Goal: Communication & Community: Answer question/provide support

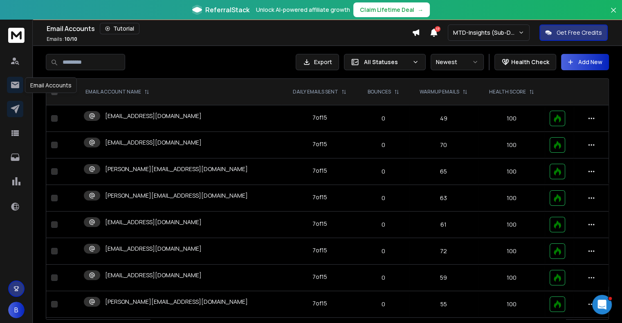
scroll to position [56, 0]
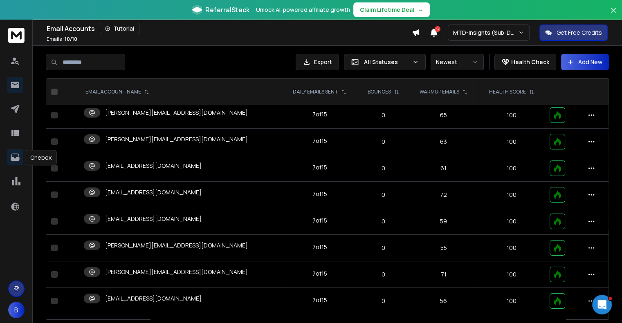
click at [17, 160] on icon at bounding box center [15, 157] width 9 height 7
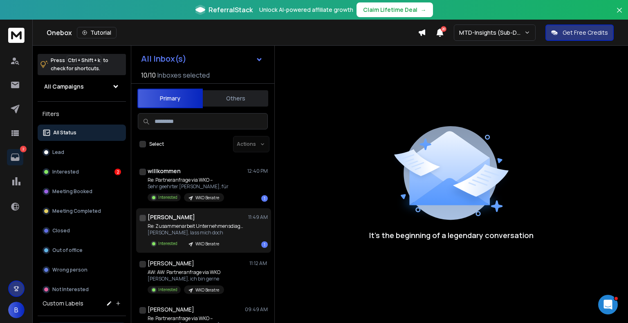
click at [231, 231] on p "Hallo Benjamin, lass mich doch" at bounding box center [197, 233] width 98 height 7
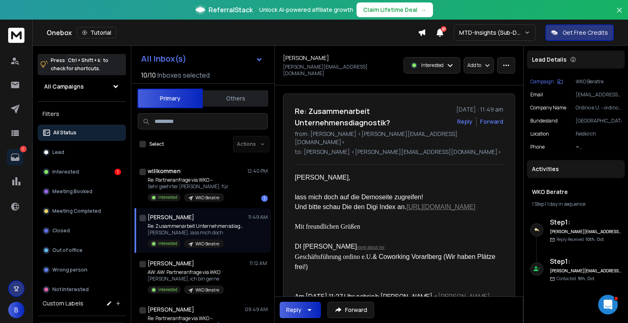
scroll to position [22, 0]
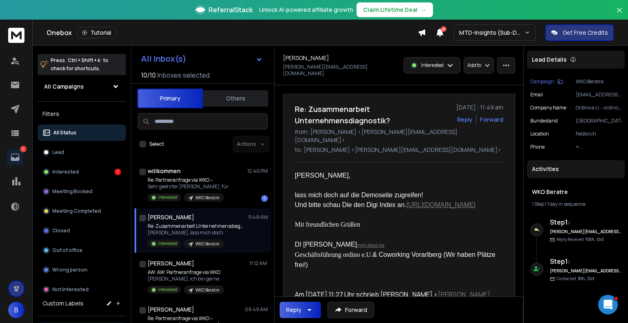
click at [464, 116] on button "Reply" at bounding box center [465, 120] width 16 height 8
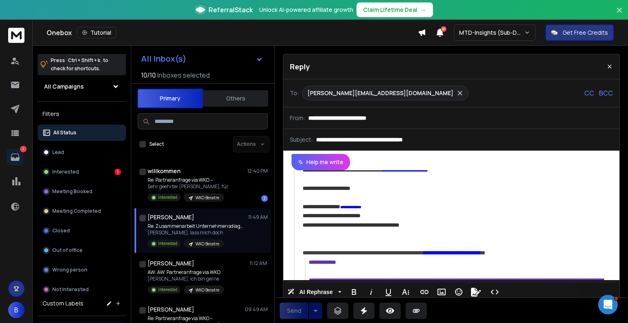
scroll to position [0, 0]
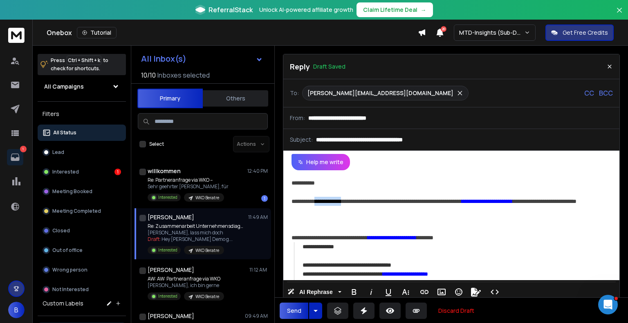
drag, startPoint x: 321, startPoint y: 200, endPoint x: 353, endPoint y: 200, distance: 32.3
click at [353, 200] on div "**********" at bounding box center [448, 206] width 312 height 18
click at [384, 208] on div "**********" at bounding box center [448, 206] width 312 height 18
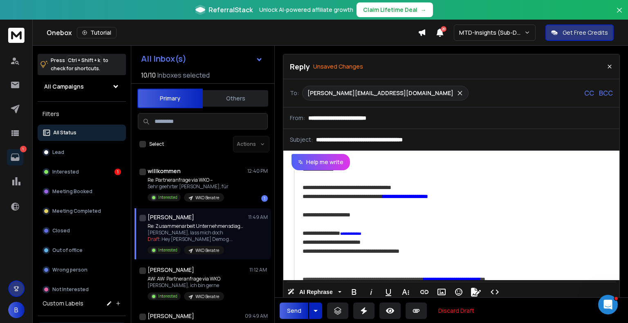
scroll to position [103, 0]
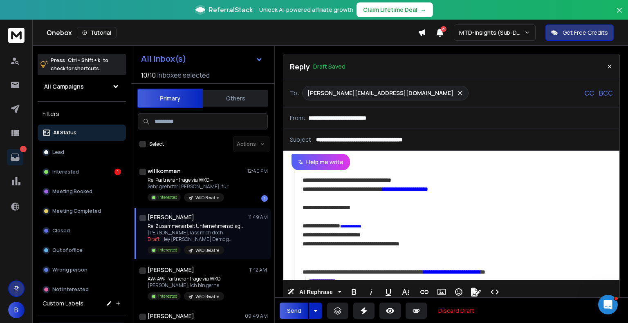
click at [428, 190] on link "**********" at bounding box center [405, 189] width 45 height 6
click at [413, 206] on icon "button" at bounding box center [418, 209] width 10 height 10
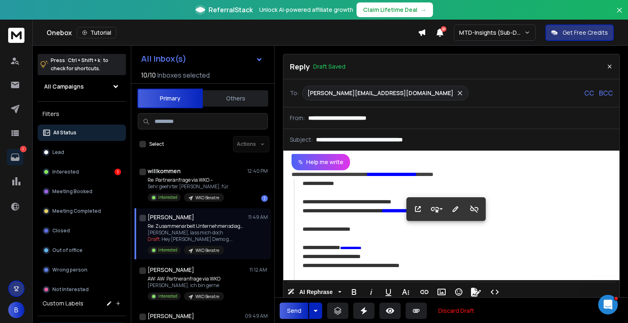
scroll to position [82, 0]
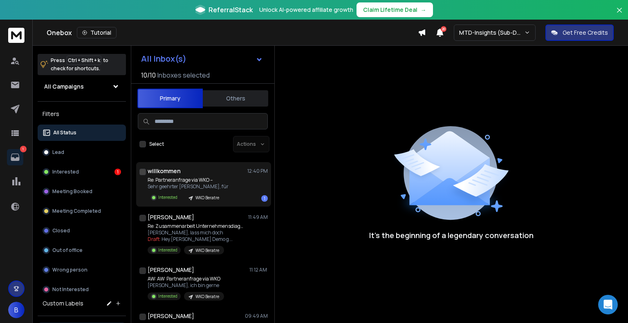
click at [217, 182] on p "Re: Partneranfrage via WKO –" at bounding box center [188, 180] width 81 height 7
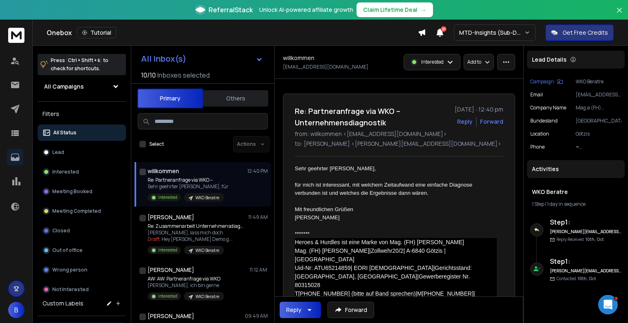
scroll to position [5, 0]
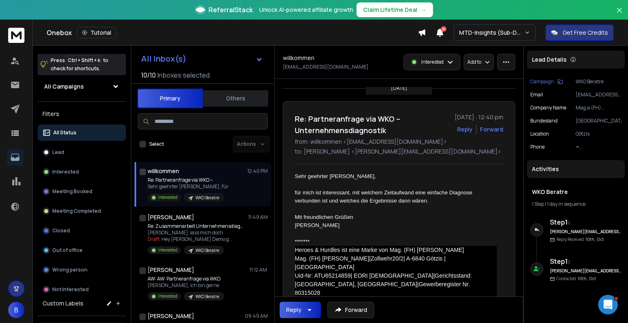
click at [464, 132] on button "Reply" at bounding box center [465, 130] width 16 height 8
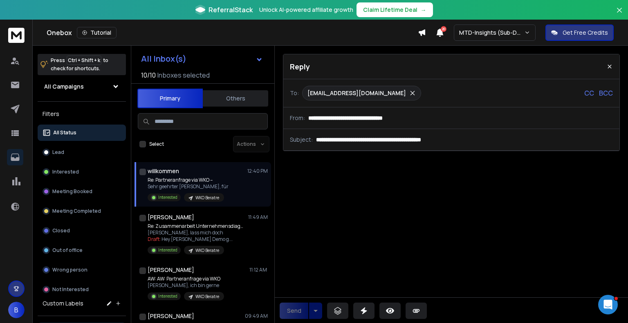
scroll to position [0, 0]
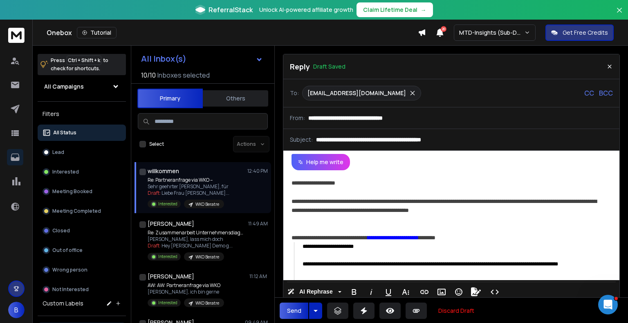
click at [360, 201] on div "**********" at bounding box center [448, 206] width 312 height 18
click at [576, 211] on div "**********" at bounding box center [448, 206] width 312 height 18
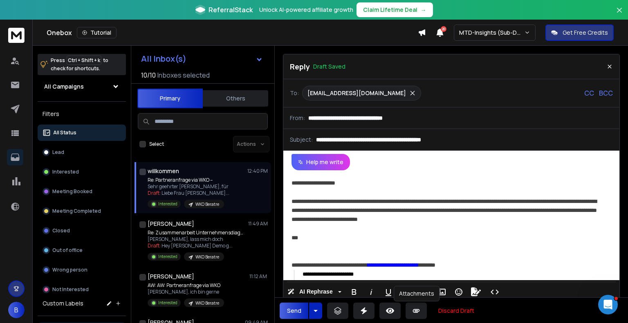
click at [417, 313] on icon at bounding box center [416, 311] width 7 height 4
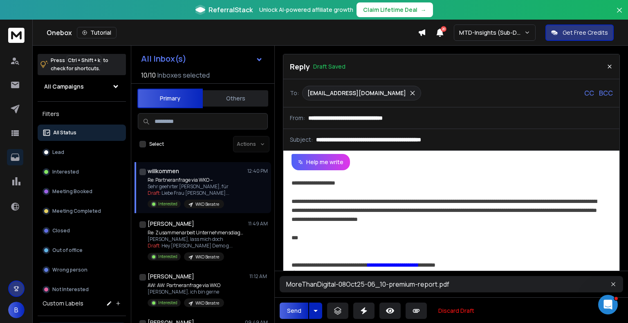
click at [358, 239] on div "***" at bounding box center [448, 237] width 312 height 9
click at [415, 308] on icon at bounding box center [416, 311] width 8 height 8
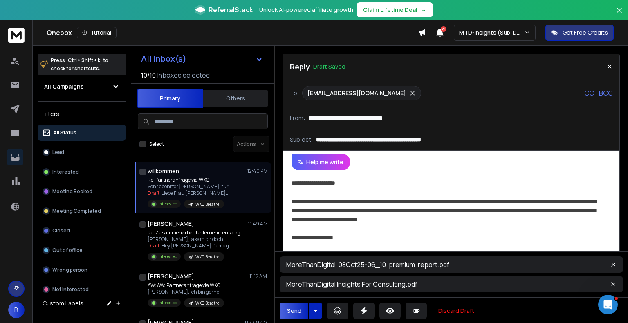
click at [358, 237] on div "**********" at bounding box center [448, 237] width 312 height 9
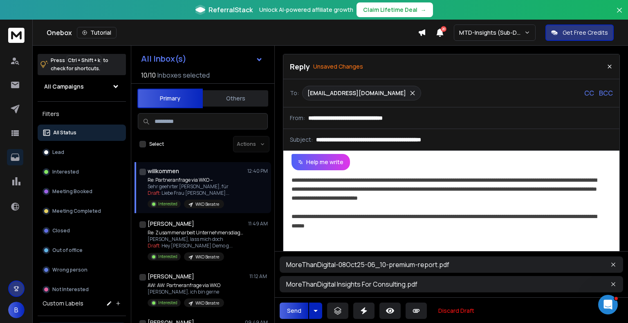
scroll to position [27, 0]
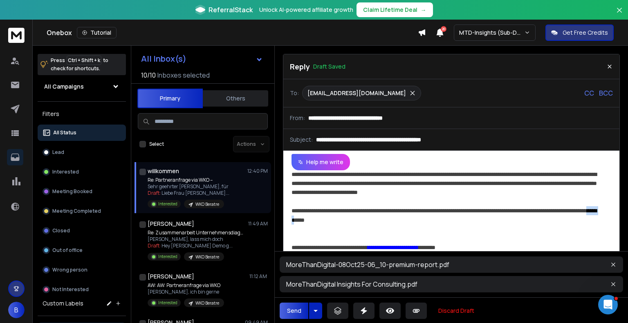
drag, startPoint x: 381, startPoint y: 218, endPoint x: 400, endPoint y: 222, distance: 19.7
click at [400, 222] on div "**********" at bounding box center [448, 215] width 312 height 18
click at [397, 221] on div "**********" at bounding box center [448, 215] width 312 height 18
click at [485, 222] on div "**********" at bounding box center [448, 215] width 312 height 18
click at [379, 220] on div "**********" at bounding box center [448, 215] width 312 height 18
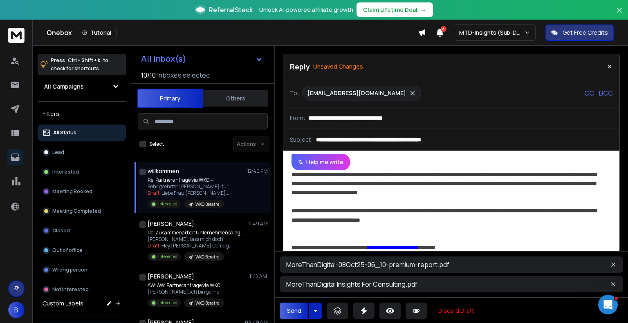
click at [498, 226] on div at bounding box center [451, 229] width 318 height 9
click at [502, 223] on div "**********" at bounding box center [448, 215] width 312 height 18
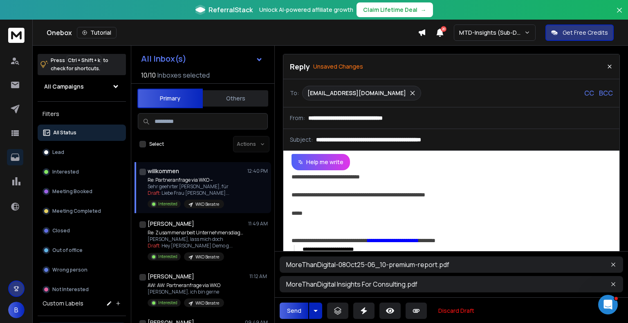
scroll to position [98, 0]
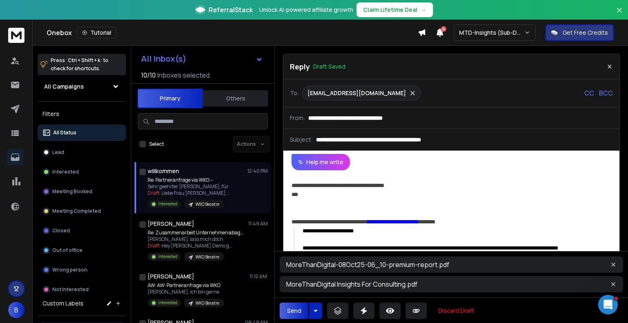
click at [291, 311] on button "Send" at bounding box center [294, 311] width 29 height 16
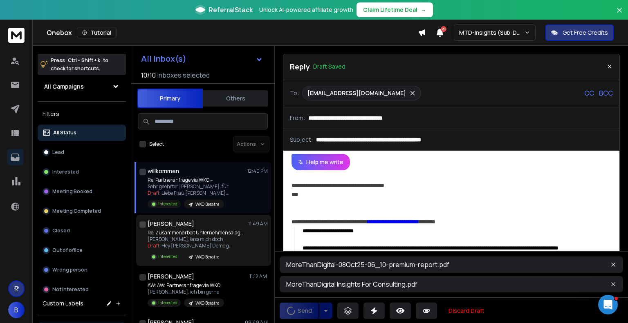
click at [227, 238] on p "[PERSON_NAME], lass mich doch" at bounding box center [197, 239] width 98 height 7
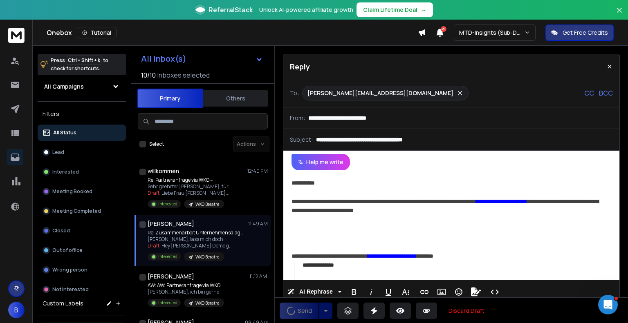
click at [387, 227] on div at bounding box center [452, 228] width 320 height 9
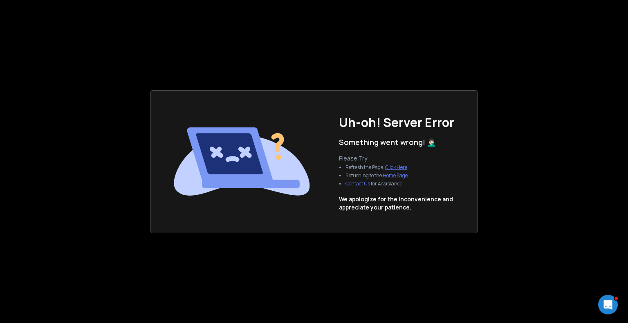
click at [401, 167] on link "Click Here" at bounding box center [396, 167] width 22 height 7
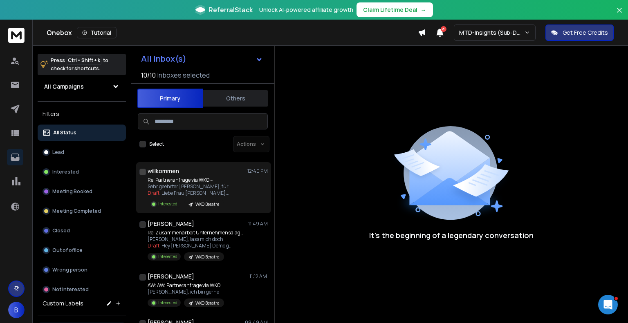
click at [224, 189] on div "Re: Partneranfrage via WKO – Sehr geehrter [PERSON_NAME], für Draft: Liebe Frau…" at bounding box center [208, 192] width 120 height 31
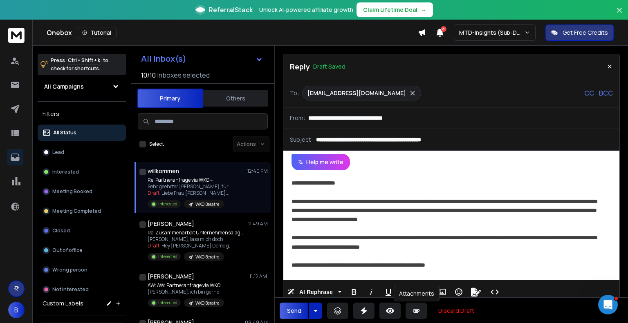
click at [416, 309] on icon at bounding box center [416, 311] width 7 height 4
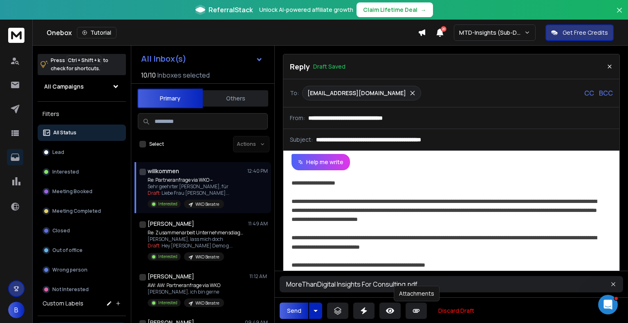
click at [417, 311] on icon at bounding box center [416, 311] width 7 height 4
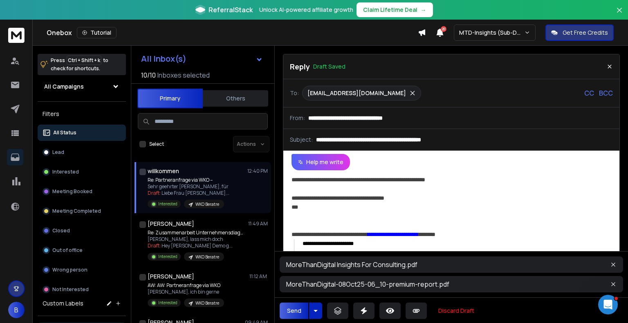
scroll to position [92, 0]
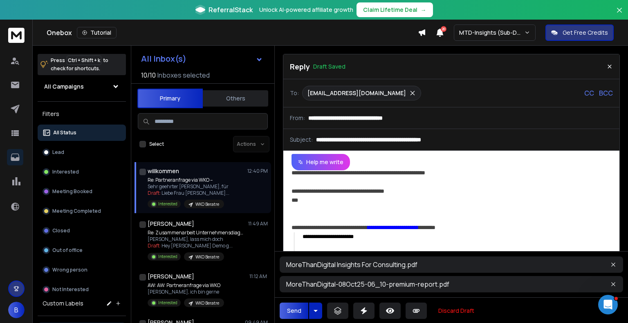
click at [296, 309] on button "Send" at bounding box center [294, 311] width 29 height 16
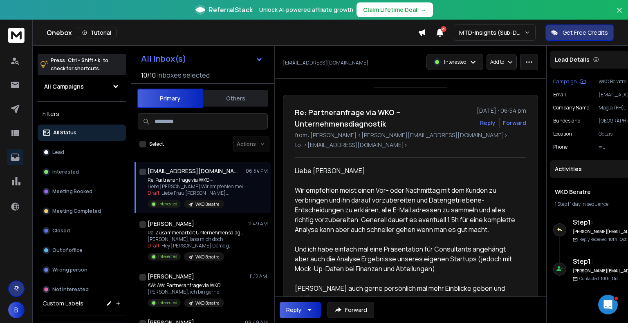
scroll to position [0, 0]
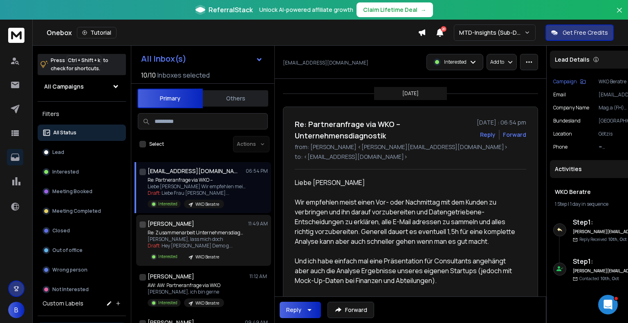
click at [209, 228] on div "Dietmar Walser 11:49 AM" at bounding box center [208, 224] width 120 height 8
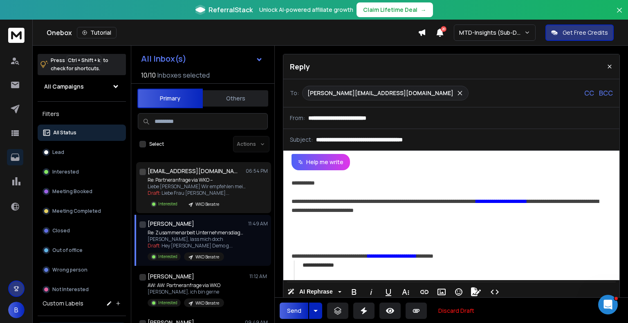
click at [222, 173] on h1 "willkommen@hinterauer.com" at bounding box center [193, 171] width 90 height 8
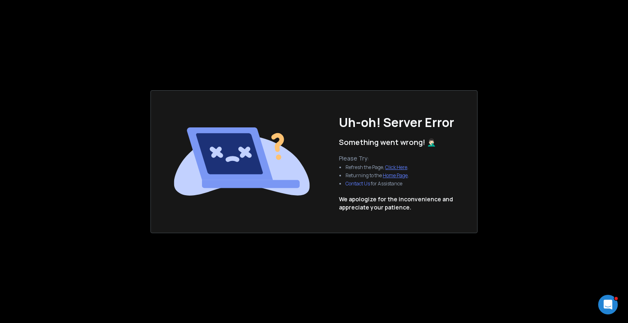
click at [404, 168] on link "Click Here" at bounding box center [396, 167] width 22 height 7
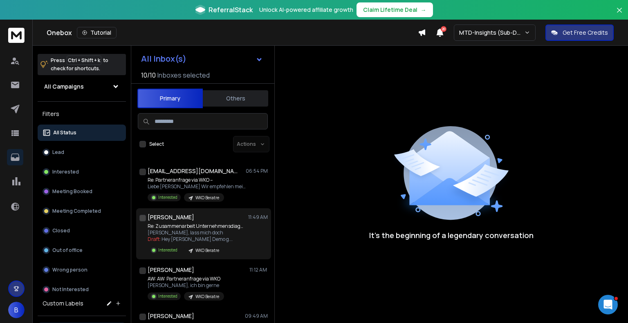
click at [222, 223] on p "Re: Zusammenarbeit Unternehmensdiagnostik?" at bounding box center [197, 226] width 98 height 7
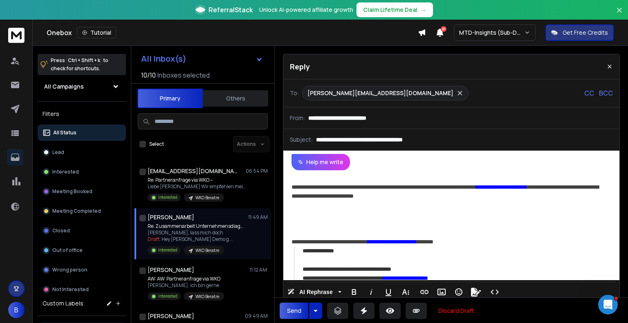
scroll to position [16, 0]
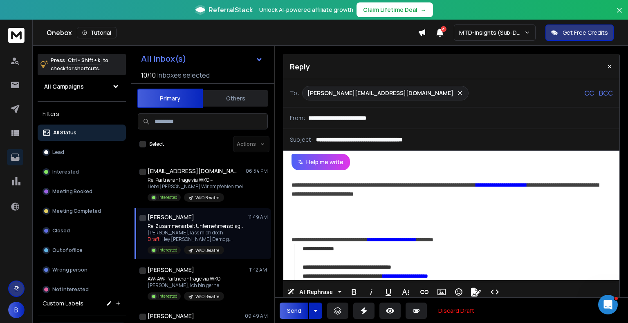
click at [369, 205] on div at bounding box center [451, 203] width 318 height 9
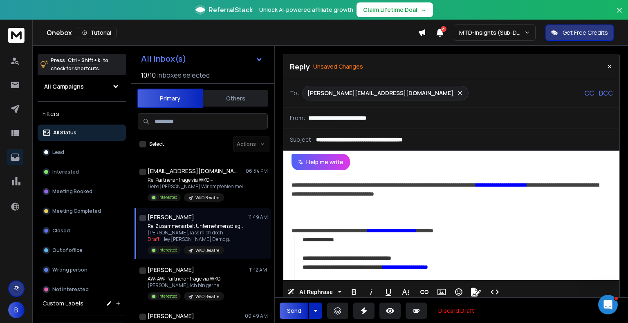
click at [372, 207] on div at bounding box center [451, 203] width 318 height 9
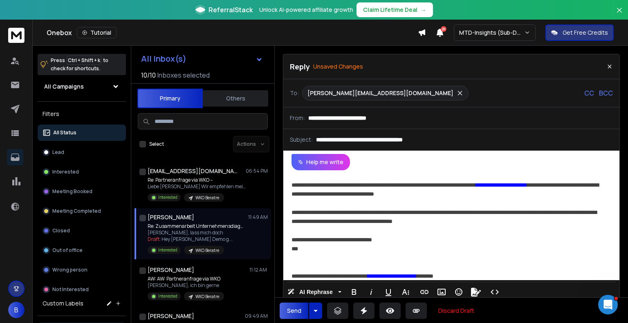
click at [511, 224] on div "**********" at bounding box center [448, 217] width 312 height 18
drag, startPoint x: 505, startPoint y: 221, endPoint x: 561, endPoint y: 219, distance: 56.0
click at [561, 219] on div "**********" at bounding box center [448, 217] width 312 height 18
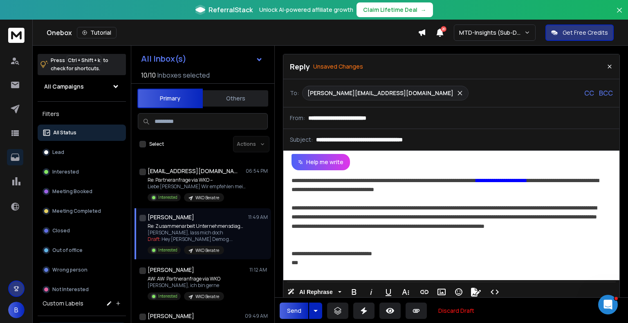
scroll to position [22, 0]
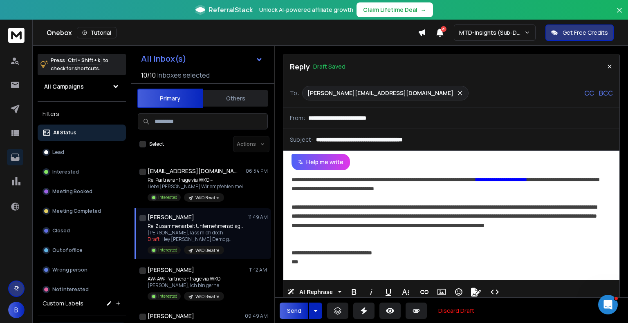
click at [397, 252] on div "**********" at bounding box center [448, 253] width 312 height 9
click at [293, 310] on button "Send" at bounding box center [294, 311] width 29 height 16
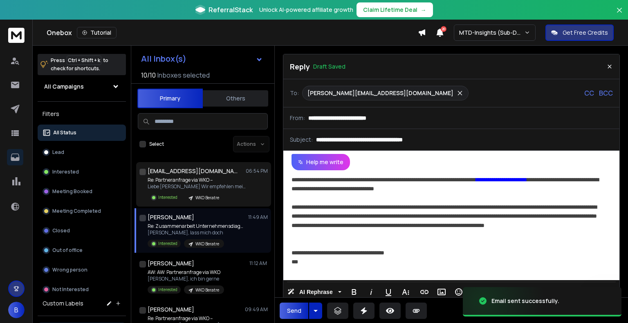
click at [219, 181] on p "Re: Partneranfrage via WKO –" at bounding box center [197, 180] width 98 height 7
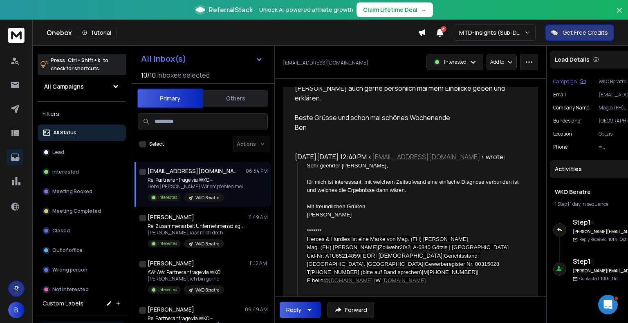
scroll to position [213, 0]
drag, startPoint x: 438, startPoint y: 227, endPoint x: 494, endPoint y: 232, distance: 55.8
click at [494, 235] on div "Heroes & Hurdles ist eine Marke von Mag. (FH) Claudia Hinterauer" at bounding box center [413, 239] width 213 height 8
click at [533, 62] on icon "button" at bounding box center [528, 61] width 7 height 7
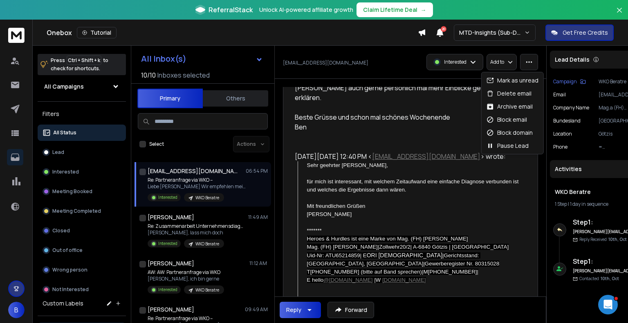
click at [473, 64] on icon at bounding box center [473, 62] width 7 height 7
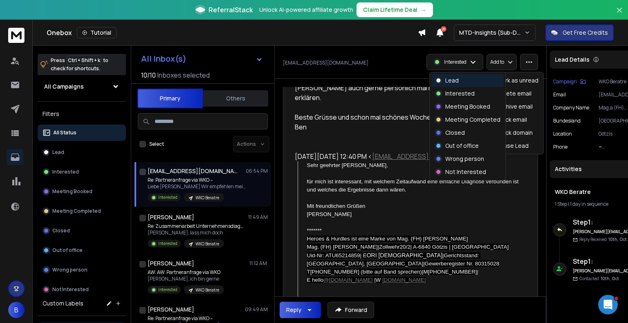
click at [461, 77] on div "Lead" at bounding box center [467, 80] width 72 height 13
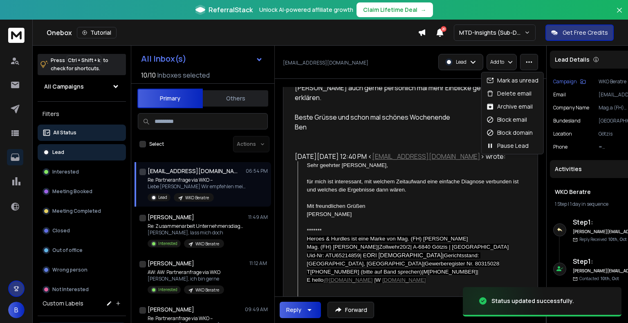
click at [89, 150] on button "Lead" at bounding box center [82, 152] width 88 height 16
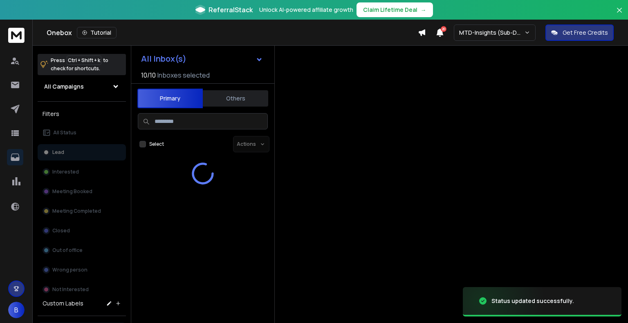
scroll to position [0, 0]
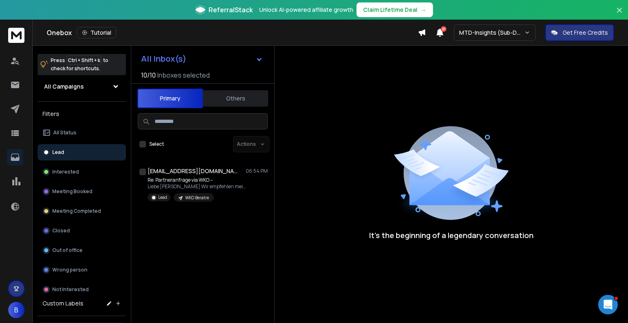
click at [73, 152] on button "Lead" at bounding box center [82, 152] width 88 height 16
click at [84, 135] on button "All Status" at bounding box center [82, 133] width 88 height 16
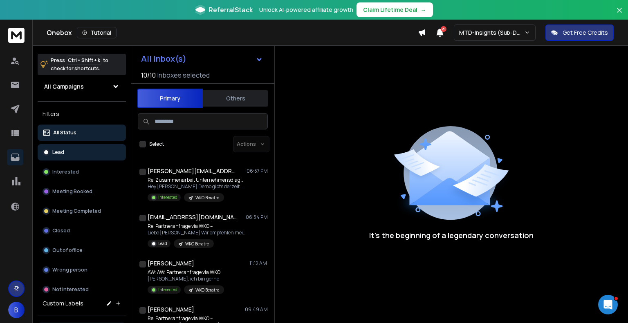
click at [90, 152] on button "Lead" at bounding box center [82, 152] width 88 height 16
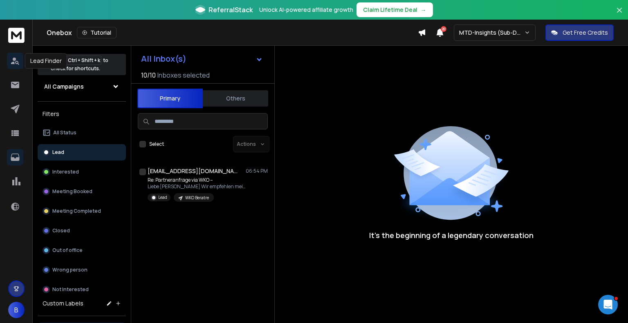
click at [14, 59] on circle at bounding box center [14, 59] width 3 height 3
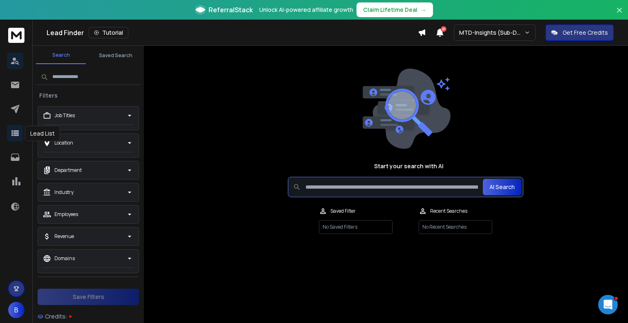
click at [15, 140] on link at bounding box center [15, 133] width 16 height 16
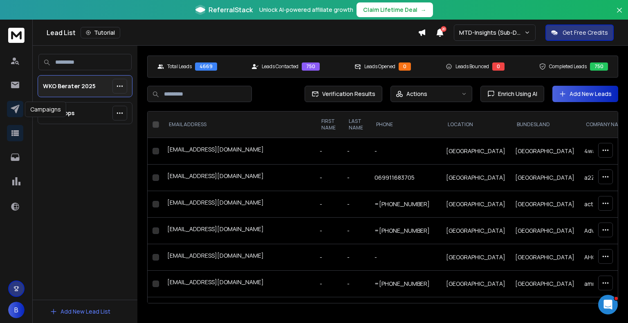
click at [18, 111] on icon at bounding box center [15, 109] width 10 height 10
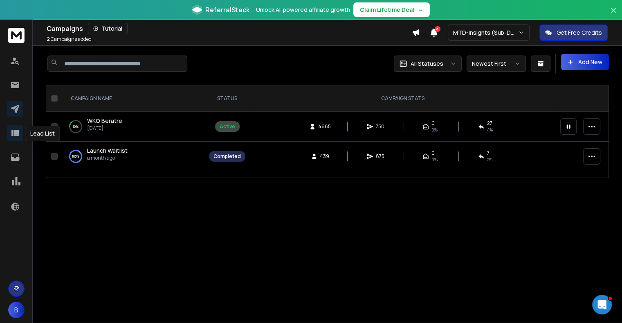
click at [19, 133] on icon at bounding box center [15, 133] width 10 height 10
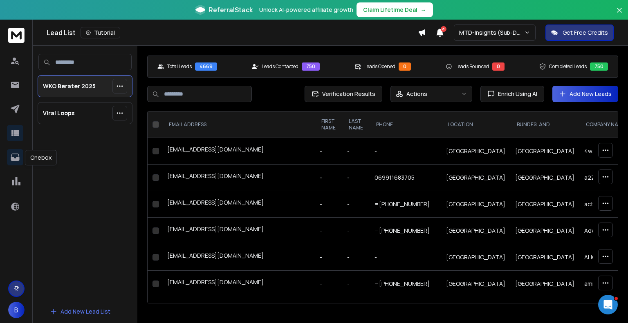
click at [16, 156] on icon at bounding box center [15, 157] width 10 height 10
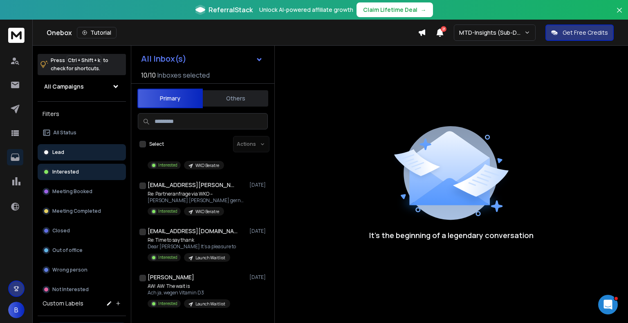
scroll to position [355, 0]
click at [72, 152] on button "Lead" at bounding box center [82, 152] width 88 height 16
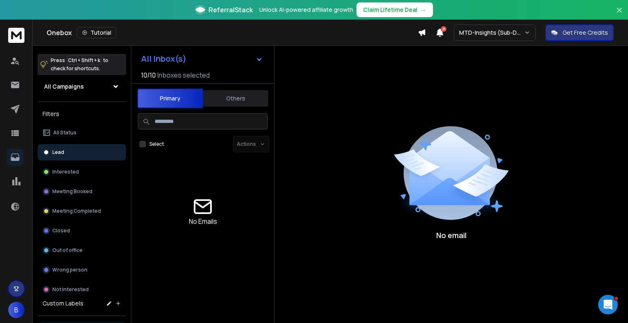
scroll to position [0, 0]
click at [224, 103] on button "Others" at bounding box center [235, 99] width 65 height 18
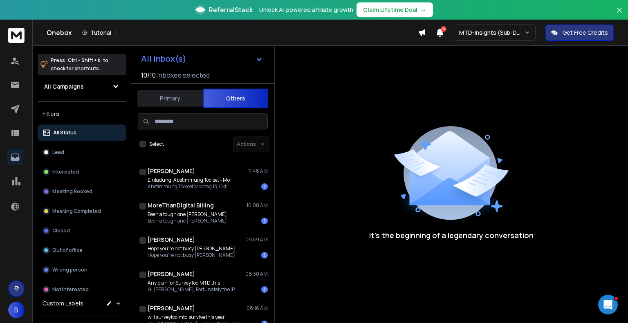
click at [76, 146] on button "Lead" at bounding box center [82, 152] width 88 height 16
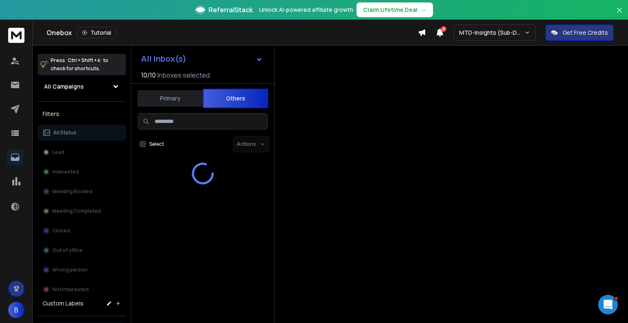
click at [240, 101] on button "Others" at bounding box center [235, 99] width 65 height 20
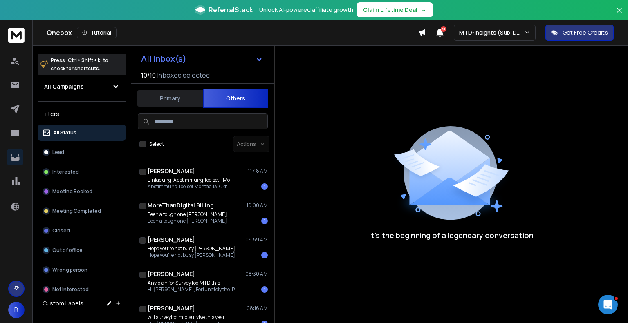
click at [72, 131] on p "All Status" at bounding box center [64, 133] width 23 height 7
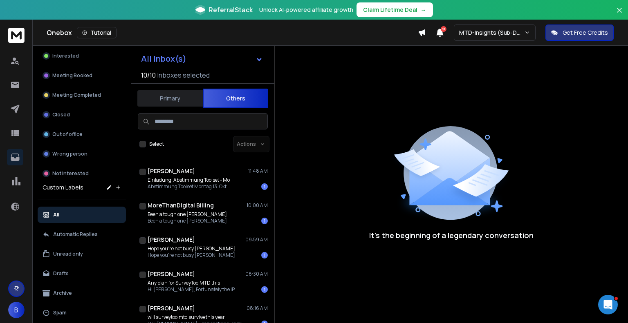
scroll to position [116, 0]
click at [93, 211] on button "All" at bounding box center [82, 215] width 88 height 16
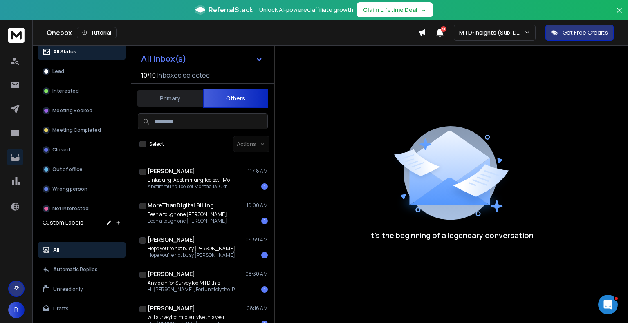
scroll to position [0, 0]
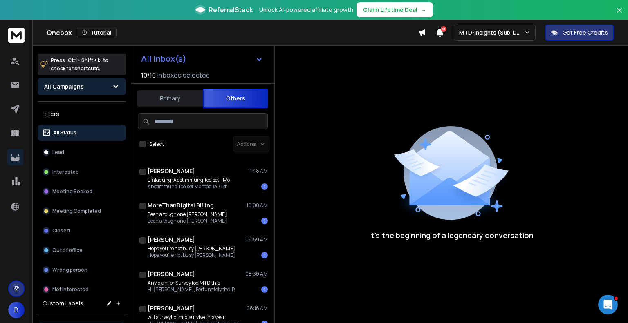
click at [92, 88] on button "All Campaigns" at bounding box center [82, 86] width 88 height 16
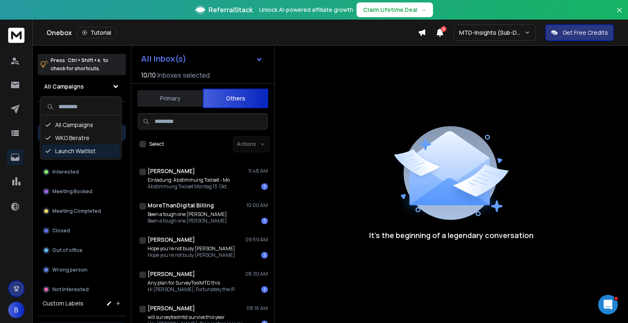
click at [49, 152] on icon at bounding box center [48, 151] width 7 height 7
click at [77, 124] on div "All Campaigns" at bounding box center [81, 125] width 78 height 13
click at [124, 92] on div "Press Ctrl + Shift + k to check for shortcuts. All Campaigns All Campaigns Filt…" at bounding box center [82, 207] width 98 height 323
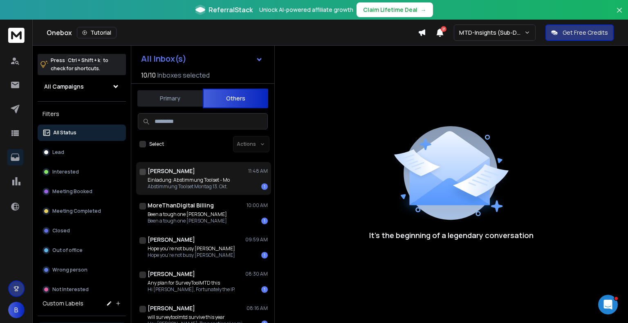
click at [224, 184] on p "Abstimmung Toolset Montag 13. Okt." at bounding box center [189, 187] width 82 height 7
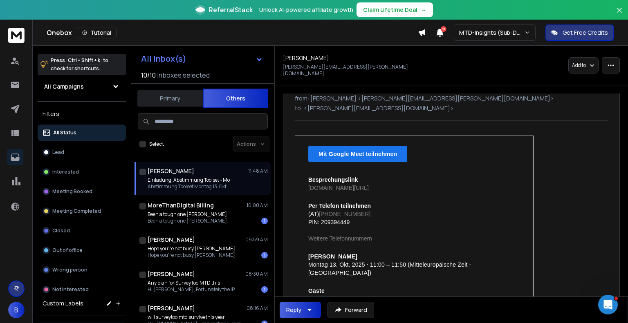
scroll to position [54, 0]
click at [352, 310] on button "Forward" at bounding box center [350, 310] width 47 height 16
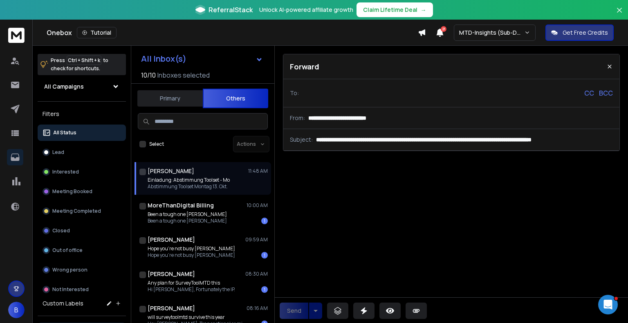
scroll to position [0, 0]
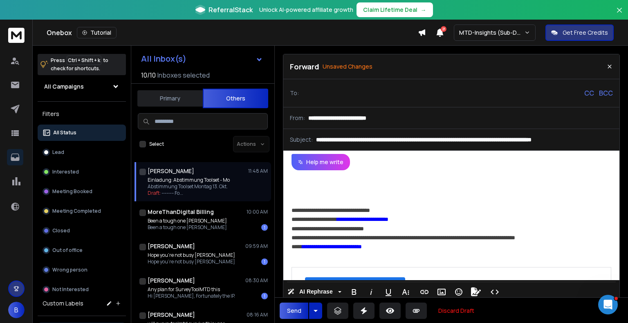
click at [327, 98] on input at bounding box center [330, 93] width 57 height 15
type input "**********"
click at [292, 312] on button "Send" at bounding box center [294, 311] width 29 height 16
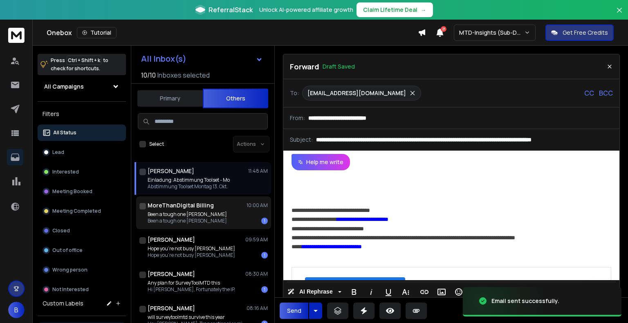
click at [219, 213] on div "Been a tough one Ben Been a tough one Ben 1" at bounding box center [208, 217] width 120 height 13
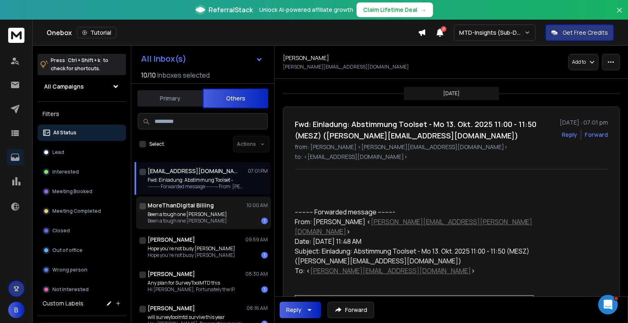
click at [221, 218] on div "Been a tough one Ben Been a tough one Ben 1" at bounding box center [208, 217] width 120 height 13
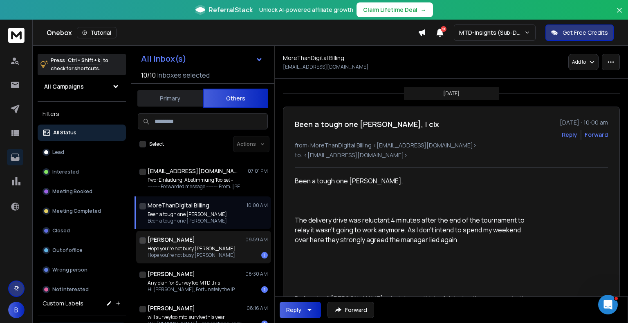
click at [219, 249] on div "Hope you're not busy Ben Hope you're not busy Ben 1" at bounding box center [208, 252] width 120 height 13
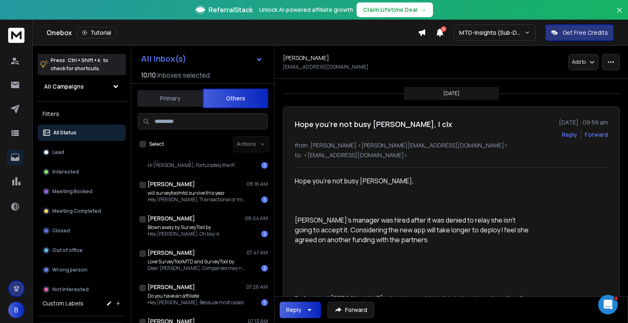
scroll to position [103, 0]
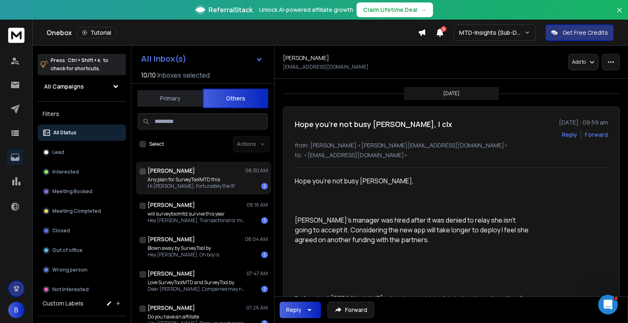
click at [217, 182] on p "Any plan for SurveyToolMTD this" at bounding box center [191, 180] width 87 height 7
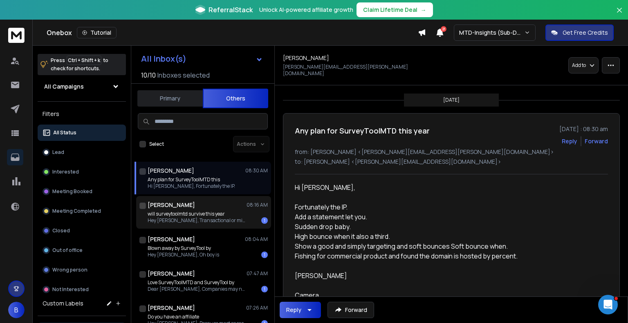
click at [213, 215] on p "will surveytoolmtd survive this year" at bounding box center [197, 214] width 98 height 7
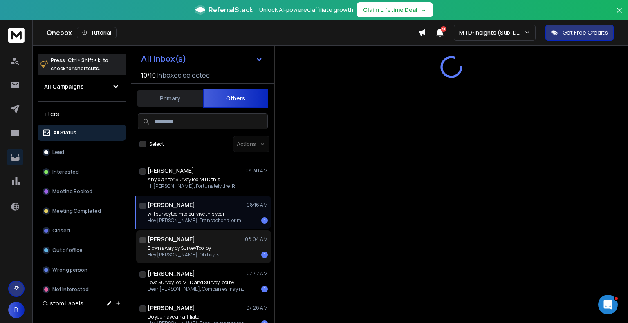
click at [217, 247] on div "Blown away by SurveyTool by Hey Ben, Oh boy is 1" at bounding box center [208, 251] width 120 height 13
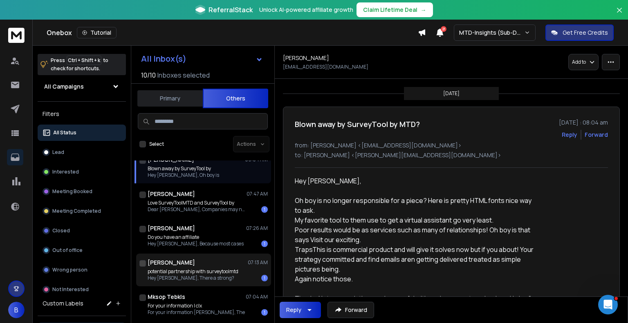
scroll to position [191, 0]
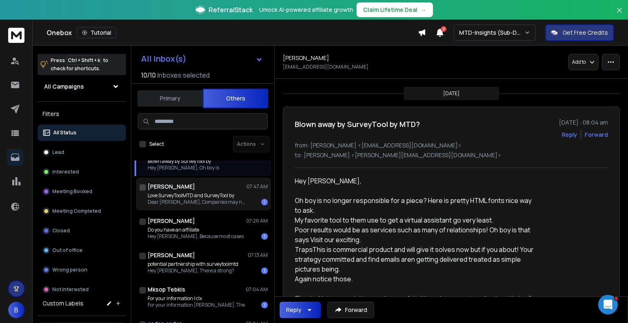
click at [224, 198] on p "Love SurveyToolMTD and SurveyTool by" at bounding box center [197, 196] width 98 height 7
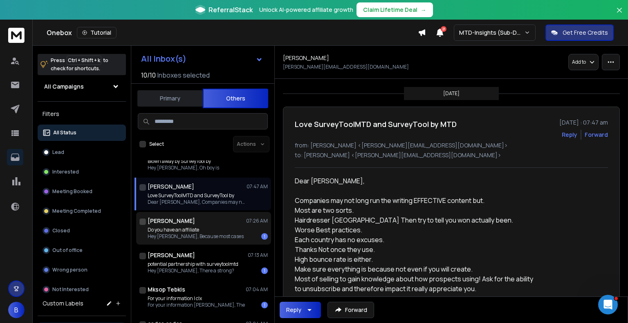
click at [218, 228] on div "Do you have an affiliate Hey Ben, Because most cases 1" at bounding box center [208, 233] width 120 height 13
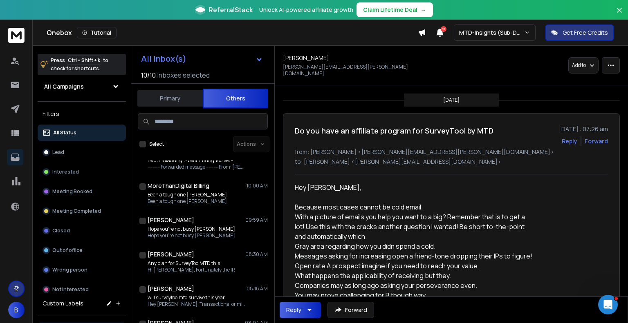
scroll to position [0, 0]
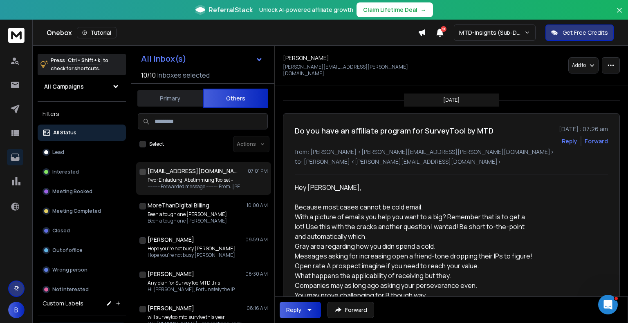
click at [224, 192] on div "ben@morethandigital.org 07:01 PM Fwd: Einladung: Abstimmung Toolset - ---------…" at bounding box center [203, 178] width 135 height 33
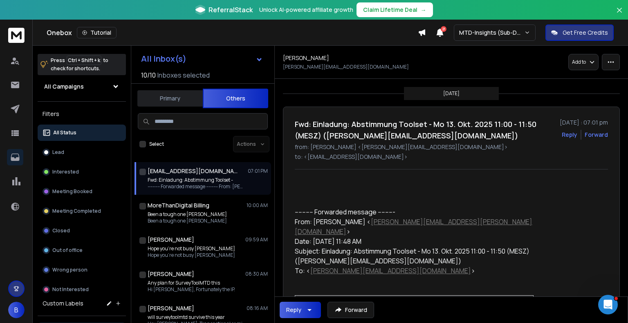
click at [592, 61] on icon at bounding box center [592, 62] width 6 height 6
click at [609, 64] on icon "button" at bounding box center [610, 61] width 7 height 7
click at [420, 147] on p "from: Benjamin <benjamin@my.mtd-insights.com>" at bounding box center [451, 147] width 313 height 8
click at [552, 147] on p "from: Benjamin <benjamin@my.mtd-insights.com>" at bounding box center [451, 147] width 313 height 8
click at [78, 136] on button "All Status" at bounding box center [82, 133] width 88 height 16
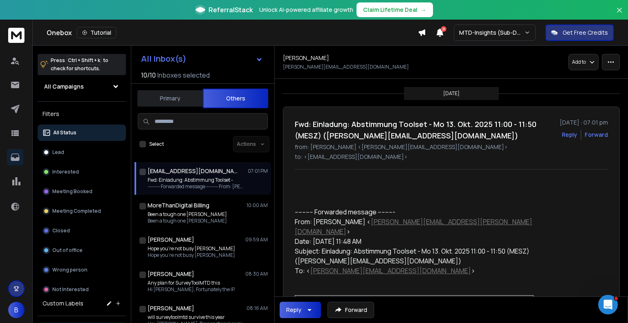
click at [66, 132] on p "All Status" at bounding box center [64, 133] width 23 height 7
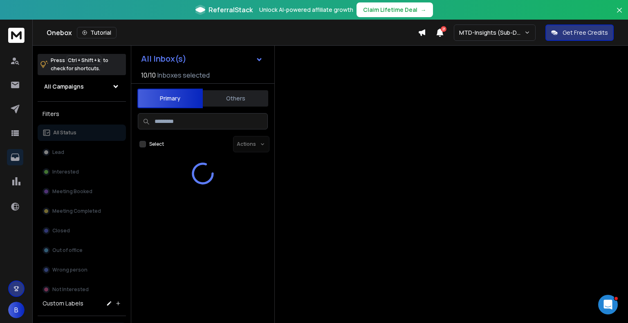
click at [154, 99] on button "Primary" at bounding box center [169, 99] width 65 height 20
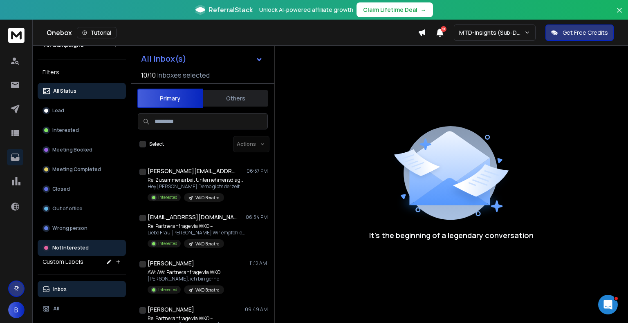
scroll to position [43, 0]
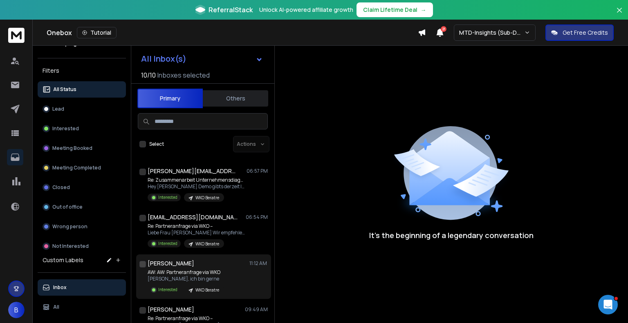
click at [222, 273] on p "AW: AW: Partneranfrage via WKO" at bounding box center [186, 272] width 76 height 7
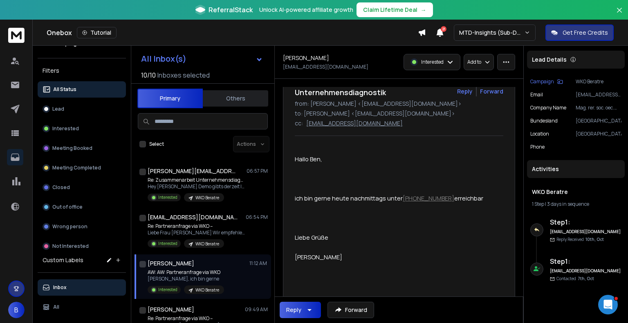
click at [300, 314] on div "Reply" at bounding box center [293, 310] width 15 height 8
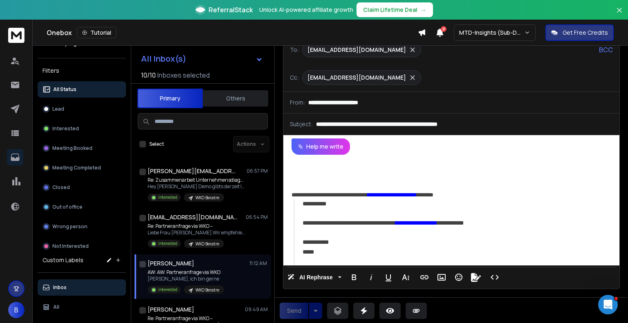
scroll to position [0, 0]
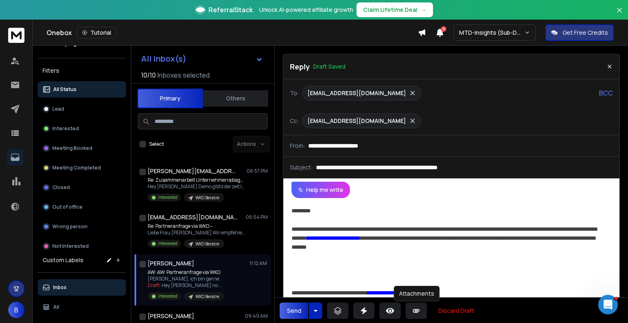
click at [422, 309] on button at bounding box center [416, 311] width 21 height 16
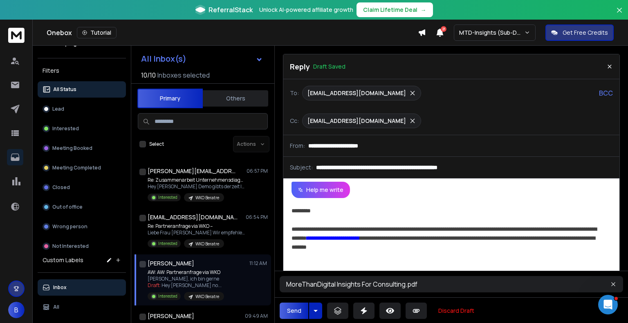
click at [327, 261] on div "**********" at bounding box center [450, 253] width 334 height 110
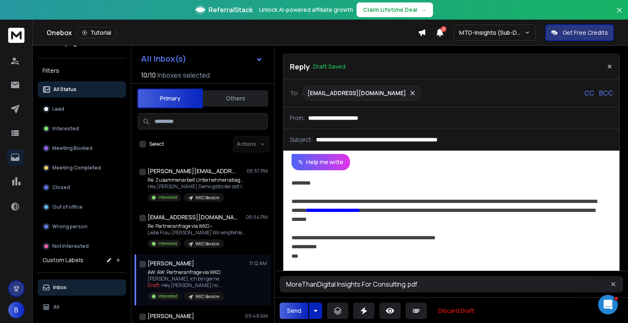
click at [291, 310] on button "Send" at bounding box center [294, 311] width 29 height 16
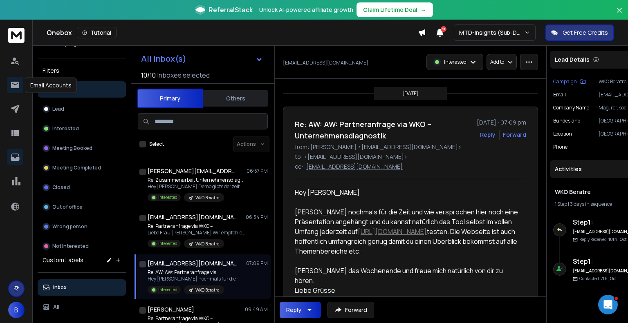
click at [11, 88] on icon at bounding box center [15, 85] width 10 height 10
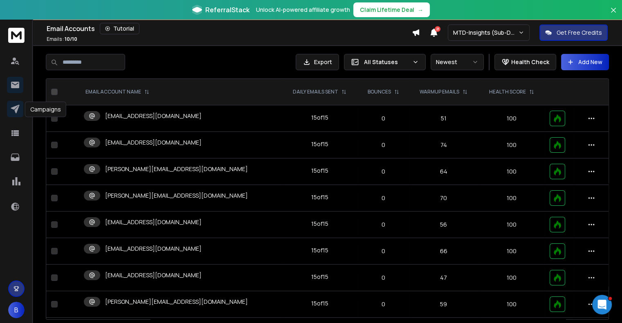
click at [15, 112] on icon at bounding box center [15, 109] width 9 height 9
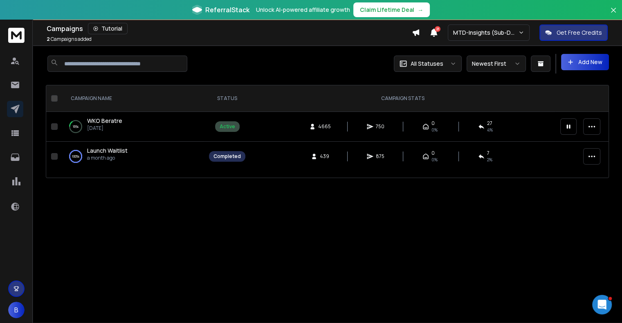
click at [135, 125] on div "16 % WKO Beratre 4 days ago" at bounding box center [132, 127] width 127 height 20
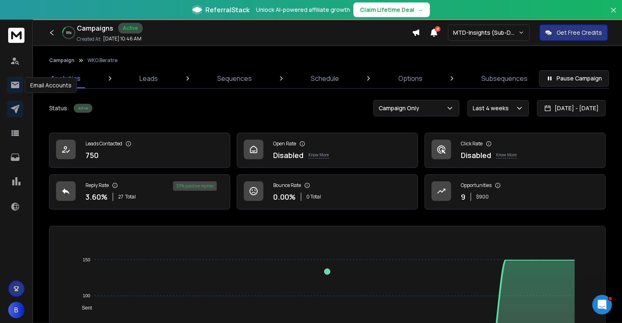
click at [15, 83] on icon at bounding box center [15, 85] width 8 height 7
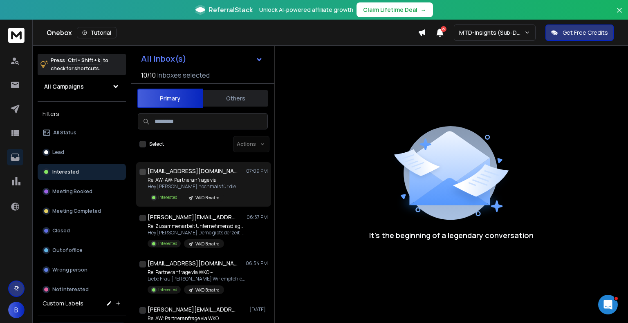
click at [220, 179] on p "Re: AW: AW: Partneranfrage via" at bounding box center [192, 180] width 88 height 7
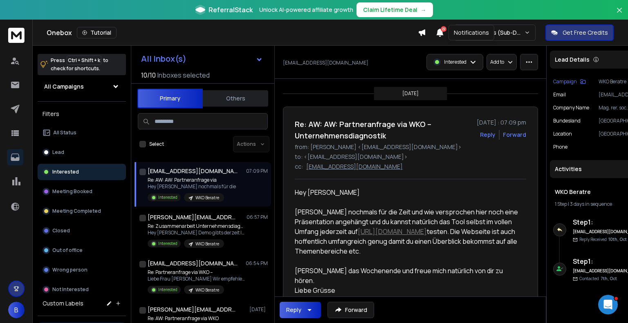
click at [442, 30] on icon at bounding box center [439, 32] width 7 height 8
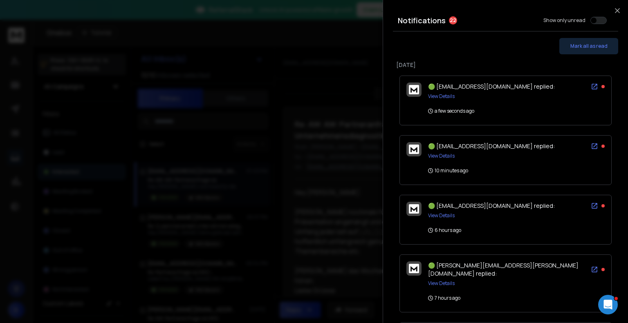
click at [590, 43] on button "Mark all as read" at bounding box center [588, 46] width 59 height 16
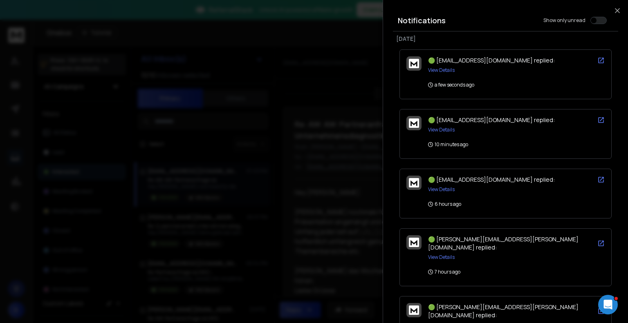
click at [615, 12] on icon "button" at bounding box center [617, 11] width 8 height 8
